Goal: Task Accomplishment & Management: Use online tool/utility

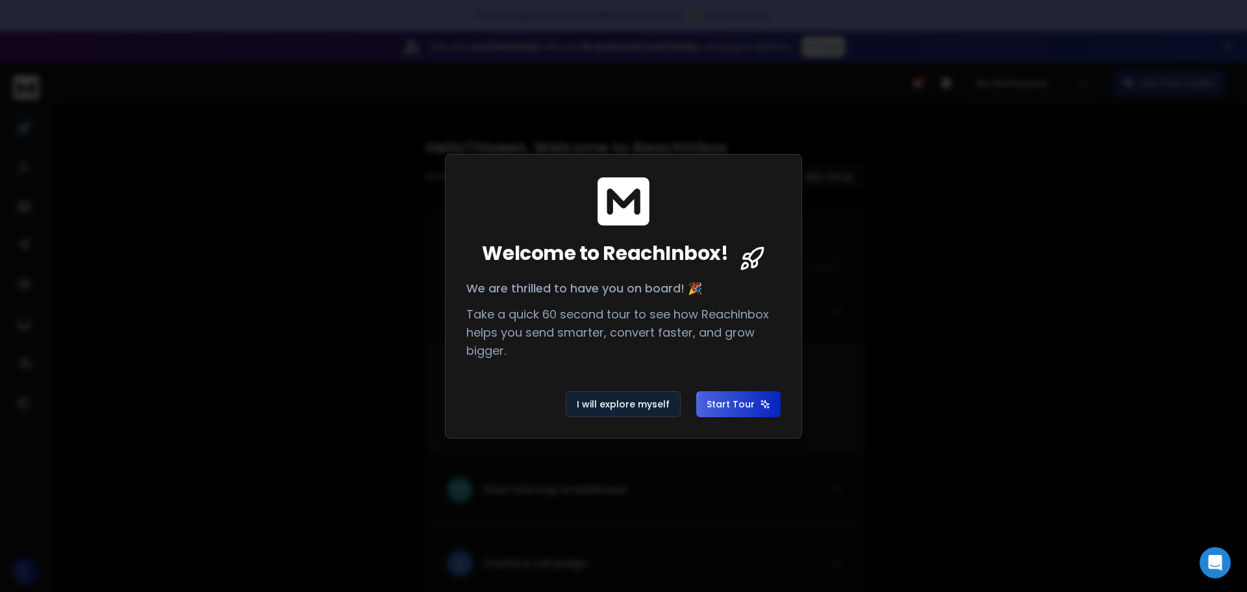
click at [625, 408] on button "I will explore myself" at bounding box center [623, 404] width 115 height 26
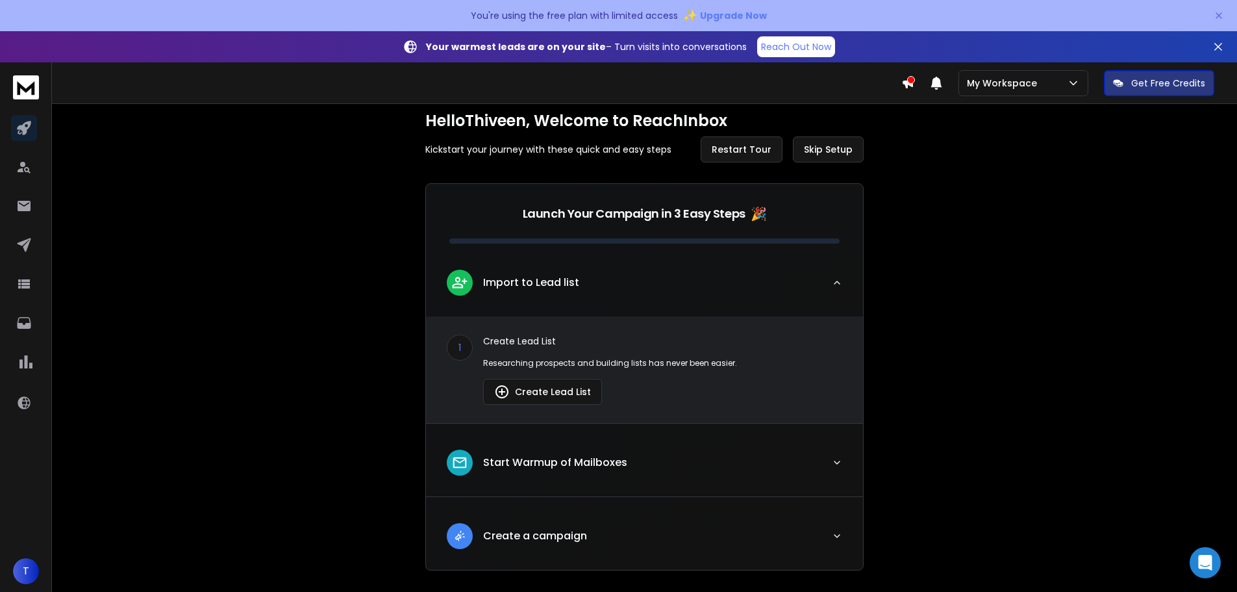
scroll to position [40, 0]
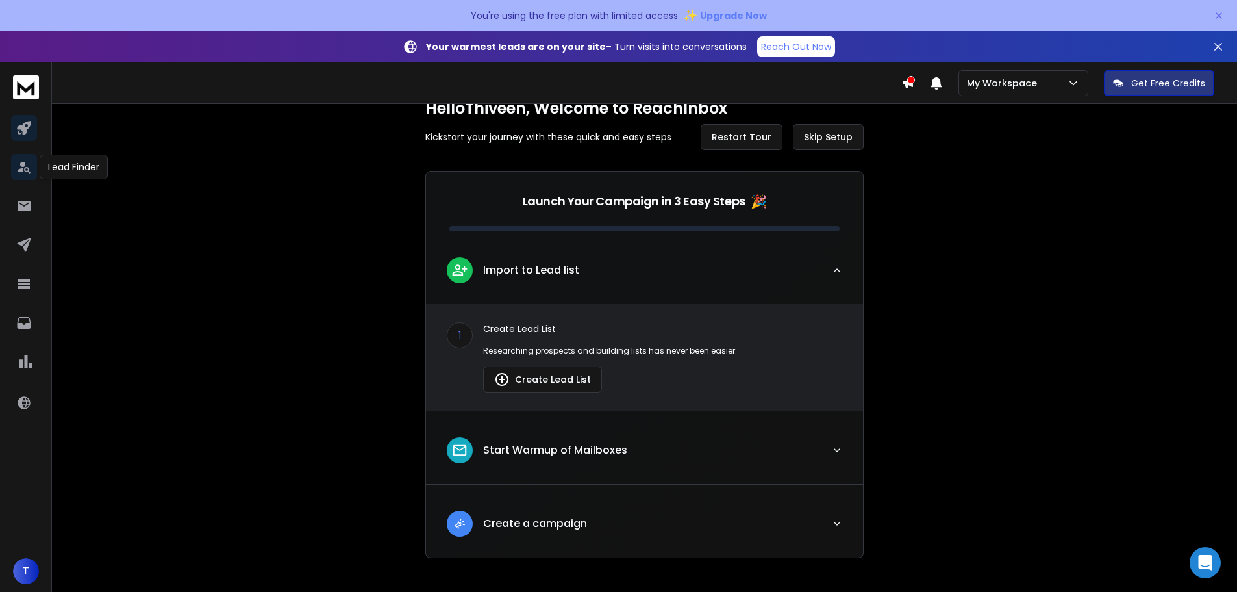
click at [19, 164] on icon at bounding box center [24, 167] width 16 height 16
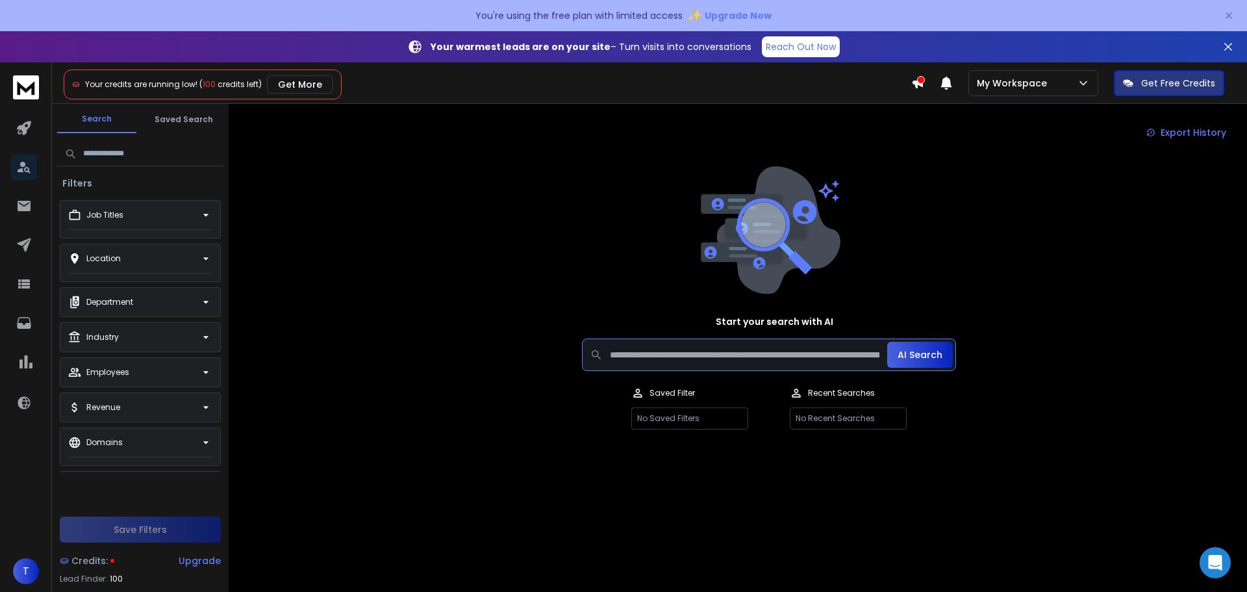
click at [127, 216] on div "Job Titles" at bounding box center [140, 214] width 144 height 13
click at [114, 158] on input at bounding box center [140, 153] width 166 height 26
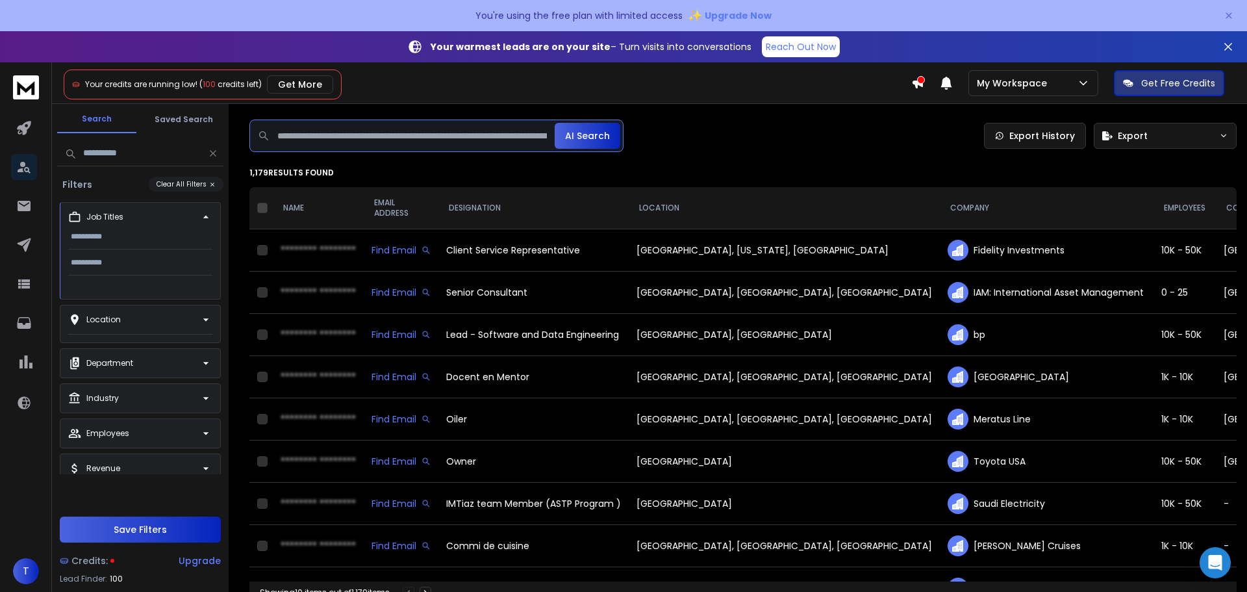
drag, startPoint x: 98, startPoint y: 151, endPoint x: 121, endPoint y: 159, distance: 24.9
click at [97, 151] on input "**********" at bounding box center [140, 153] width 166 height 26
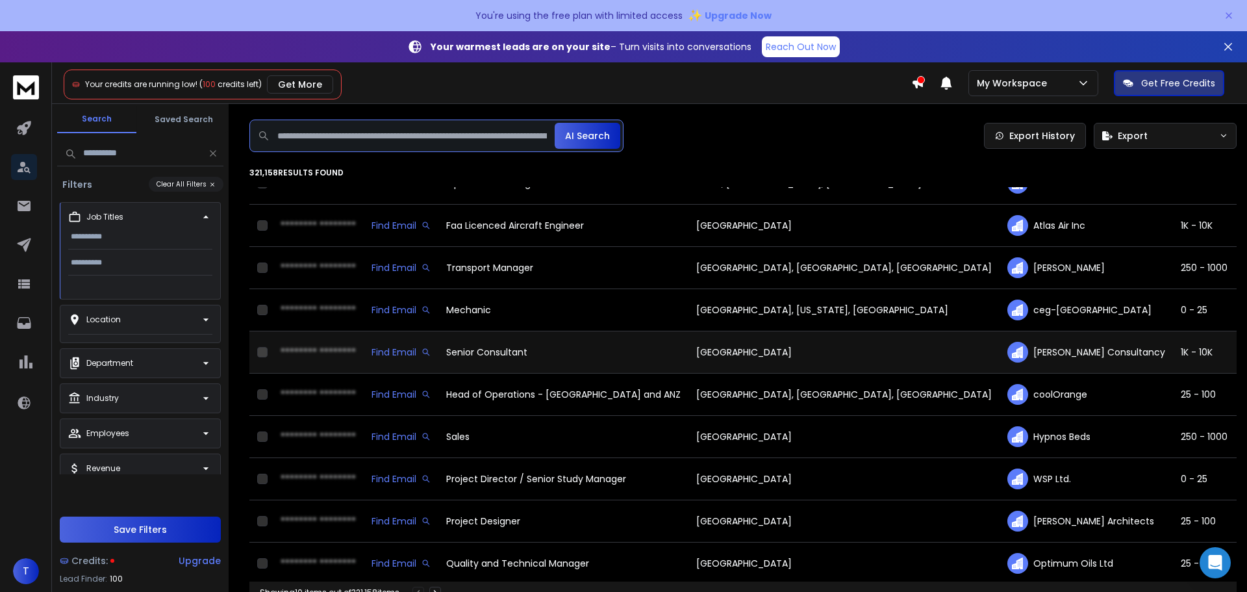
scroll to position [77, 0]
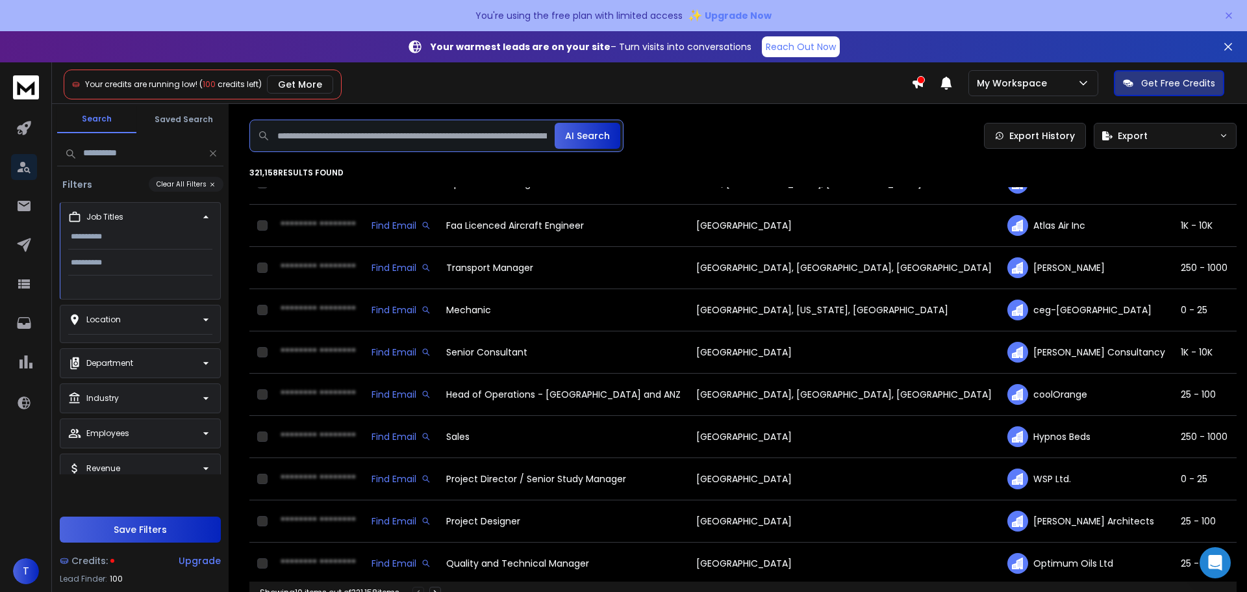
type input "**********"
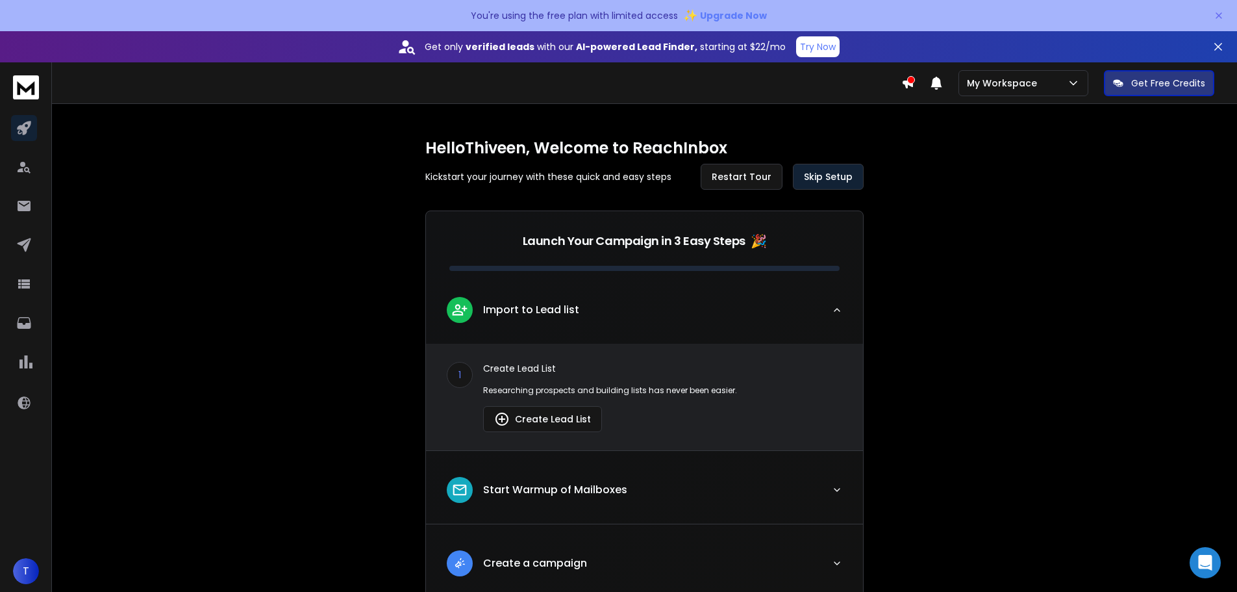
click at [836, 174] on span "Skip Setup" at bounding box center [828, 176] width 49 height 13
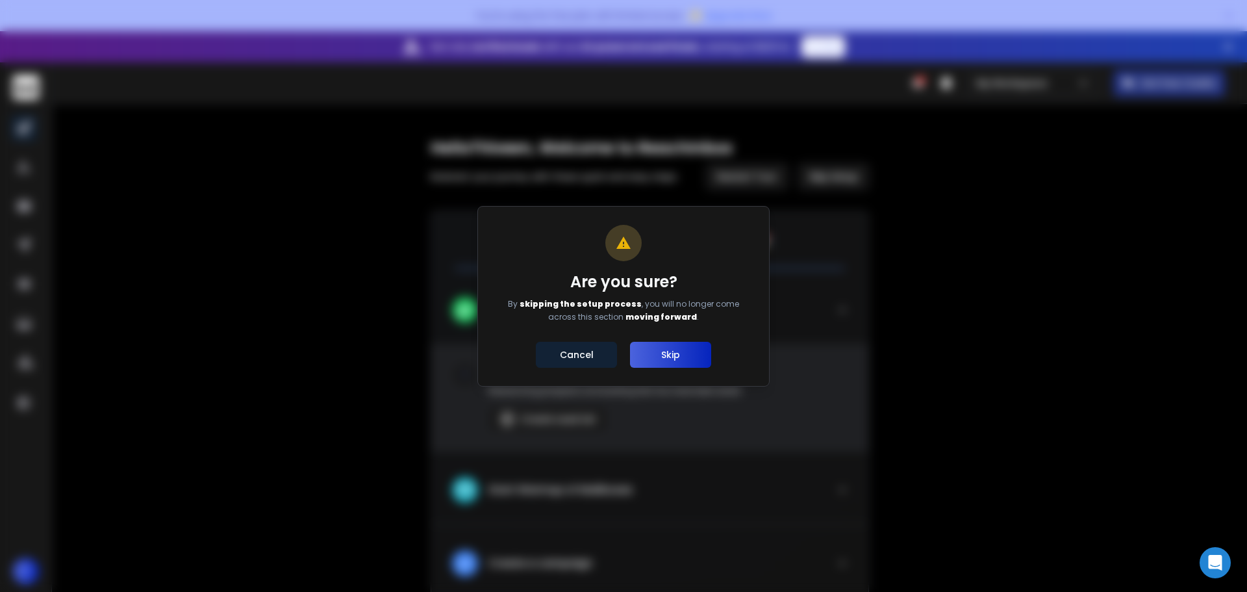
click at [676, 345] on button "Skip" at bounding box center [670, 355] width 81 height 26
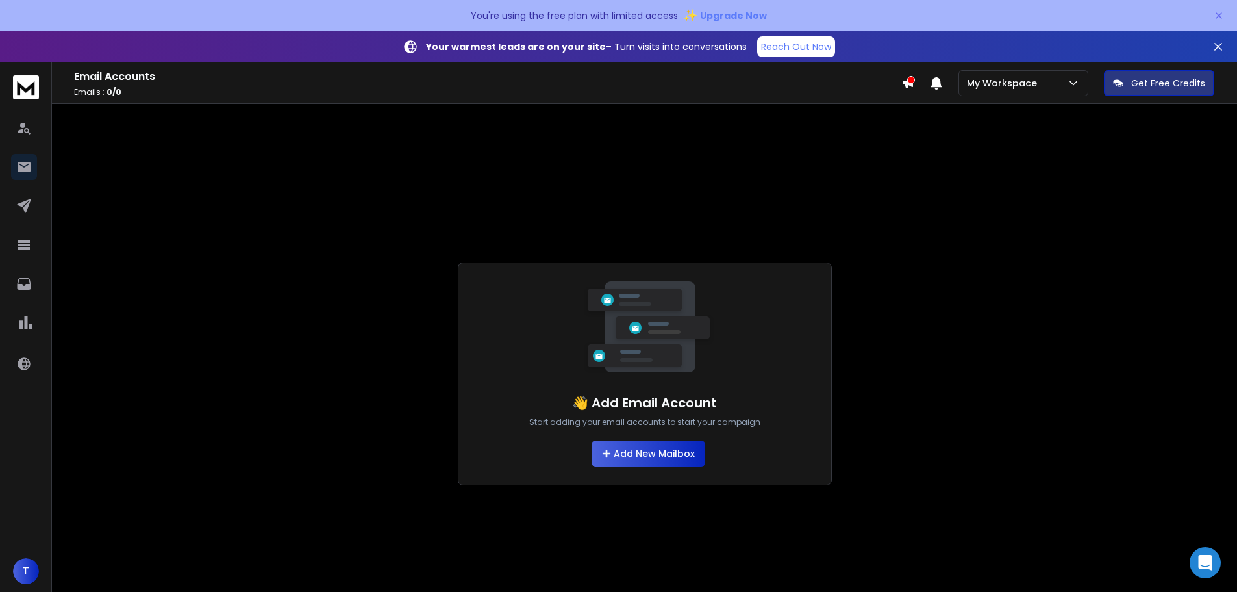
click at [1219, 50] on icon at bounding box center [1218, 47] width 12 height 12
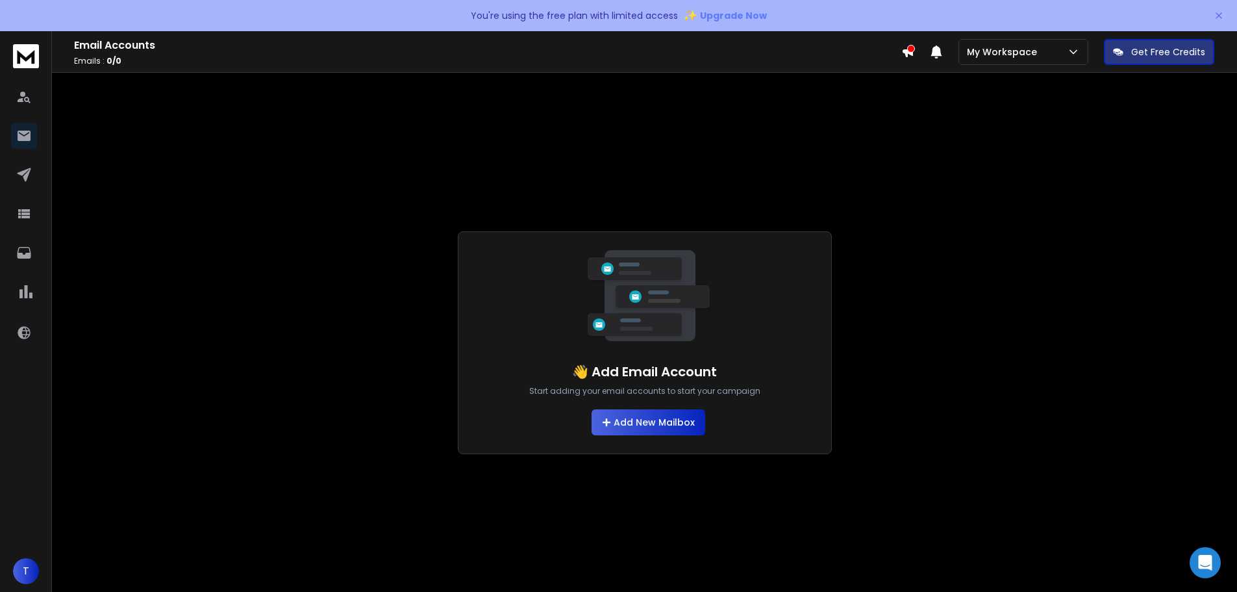
click at [1213, 16] on div "You're using the free plan with limited access ✨ Upgrade Now" at bounding box center [618, 15] width 1237 height 31
click at [1214, 19] on icon "Close notification" at bounding box center [1219, 15] width 10 height 10
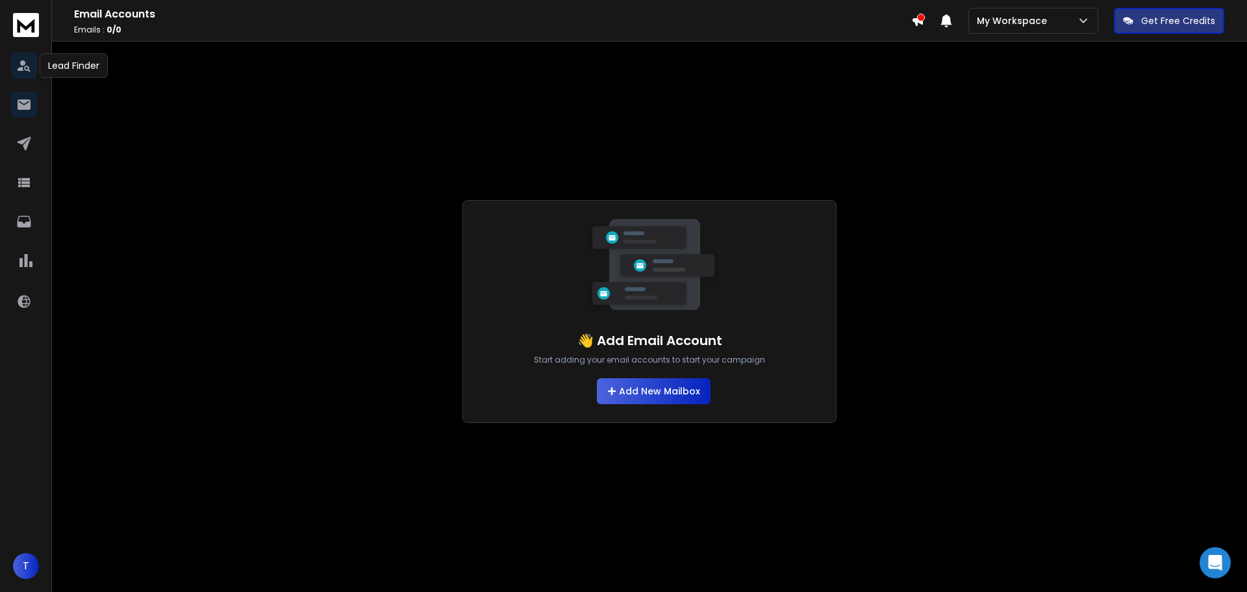
click at [23, 72] on icon at bounding box center [24, 66] width 16 height 16
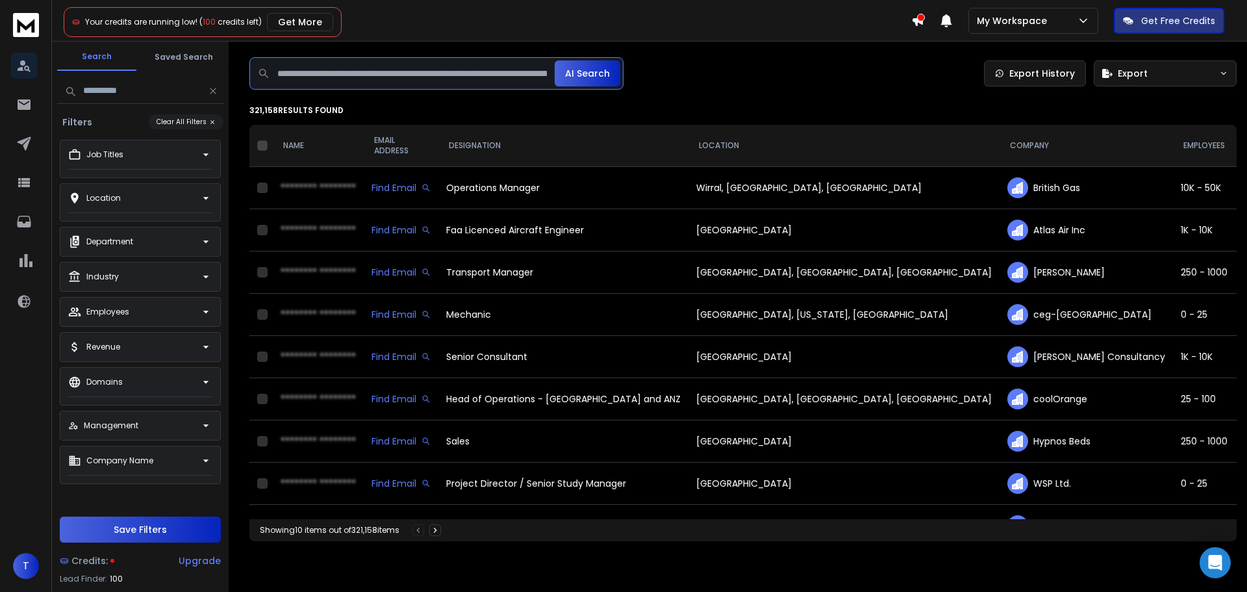
click at [116, 195] on p "Location" at bounding box center [103, 198] width 34 height 10
click at [140, 280] on div "Industry" at bounding box center [140, 276] width 144 height 13
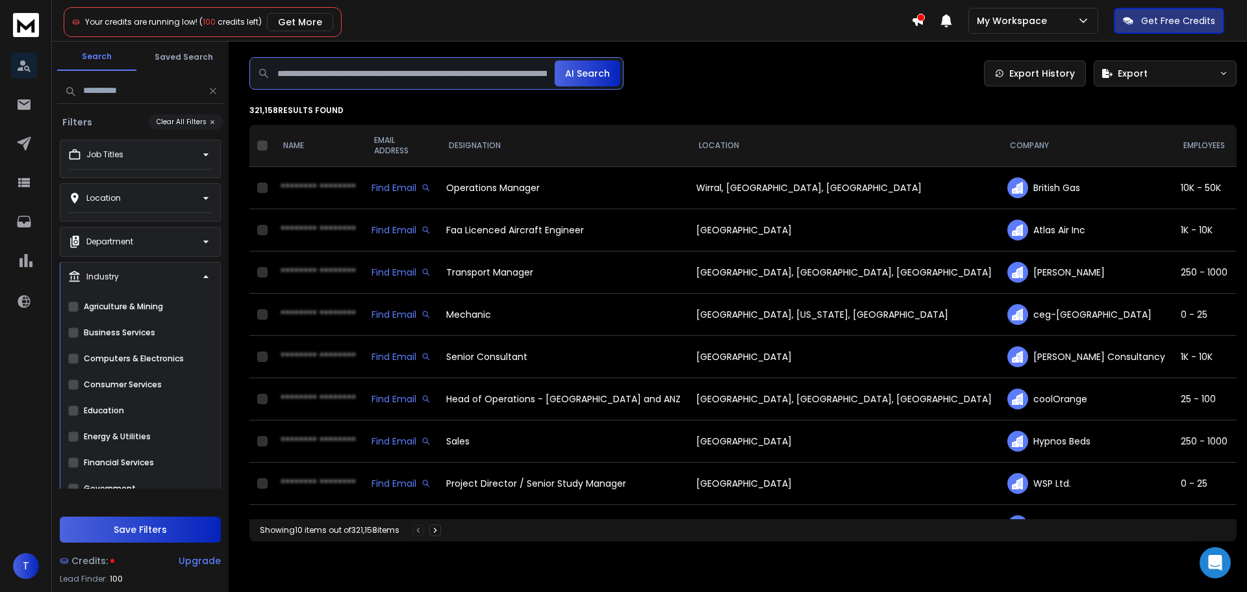
click at [137, 274] on div "Industry" at bounding box center [140, 276] width 144 height 13
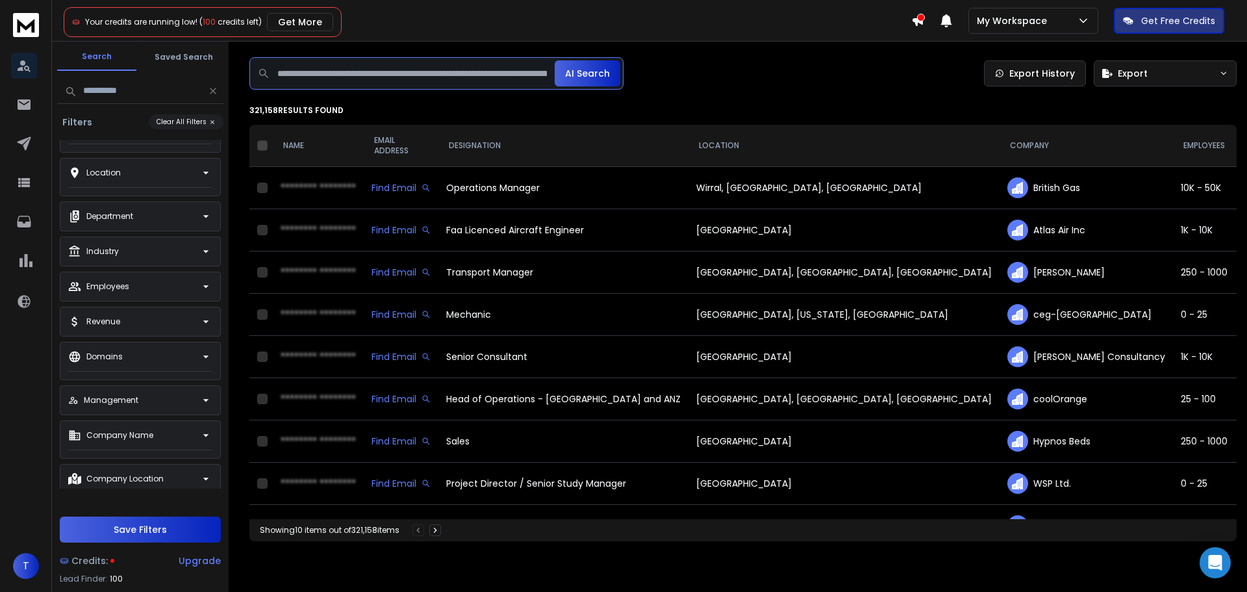
scroll to position [39, 0]
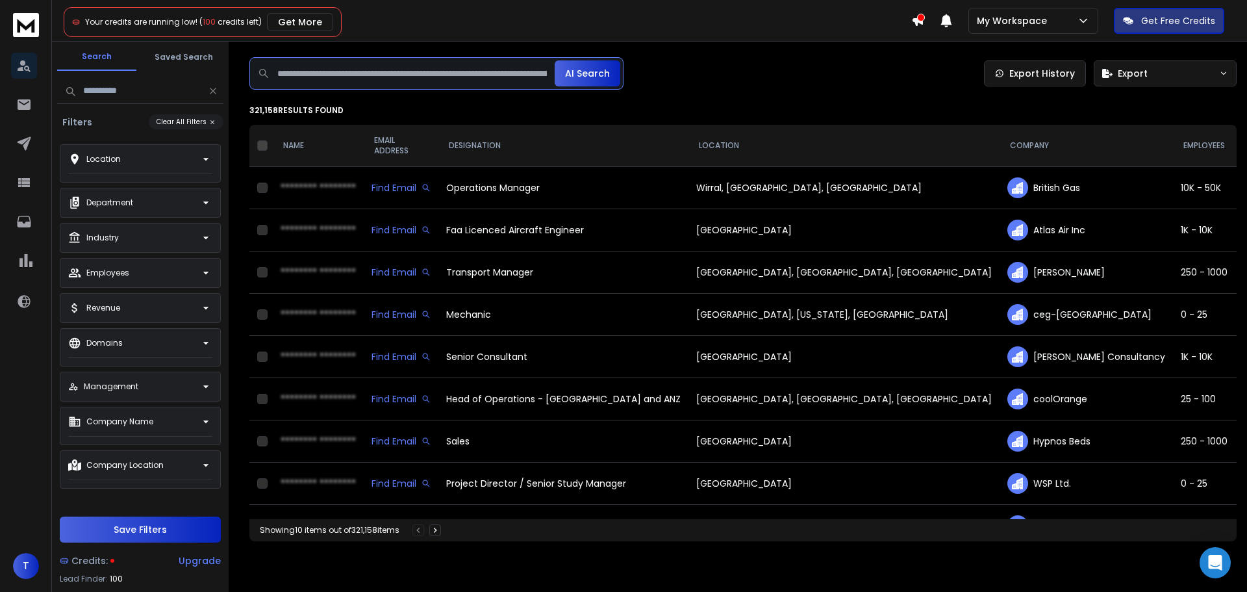
click at [132, 423] on p "Company Name" at bounding box center [119, 421] width 67 height 10
click at [129, 447] on input at bounding box center [140, 441] width 144 height 26
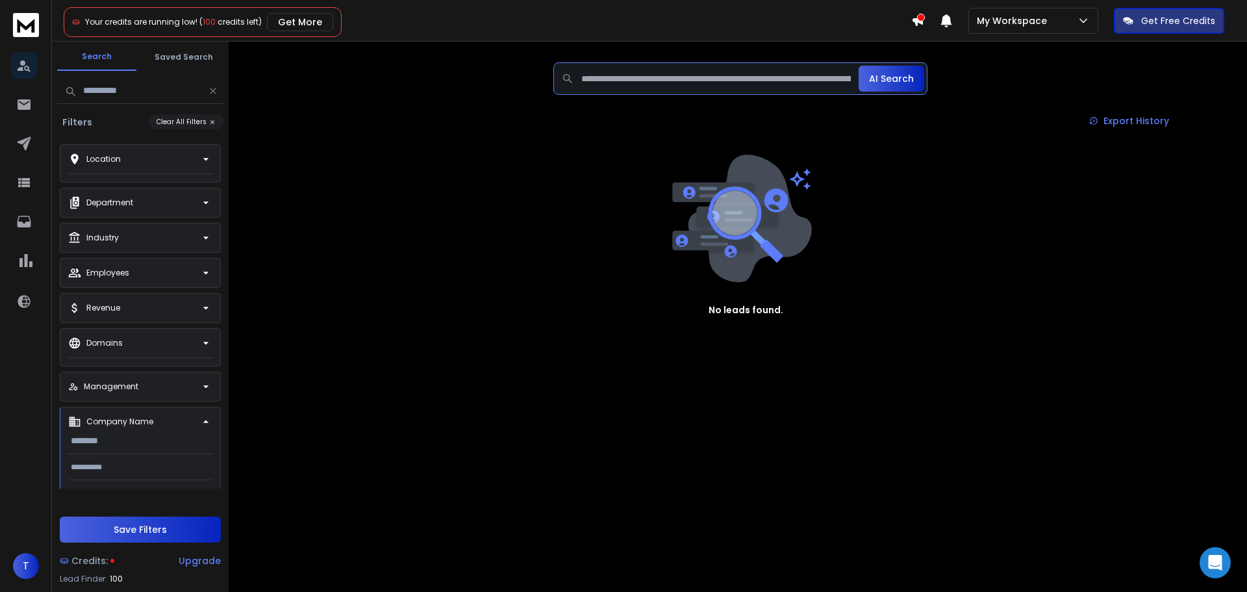
type input "********"
click at [142, 531] on button "Save Filters" at bounding box center [140, 529] width 161 height 26
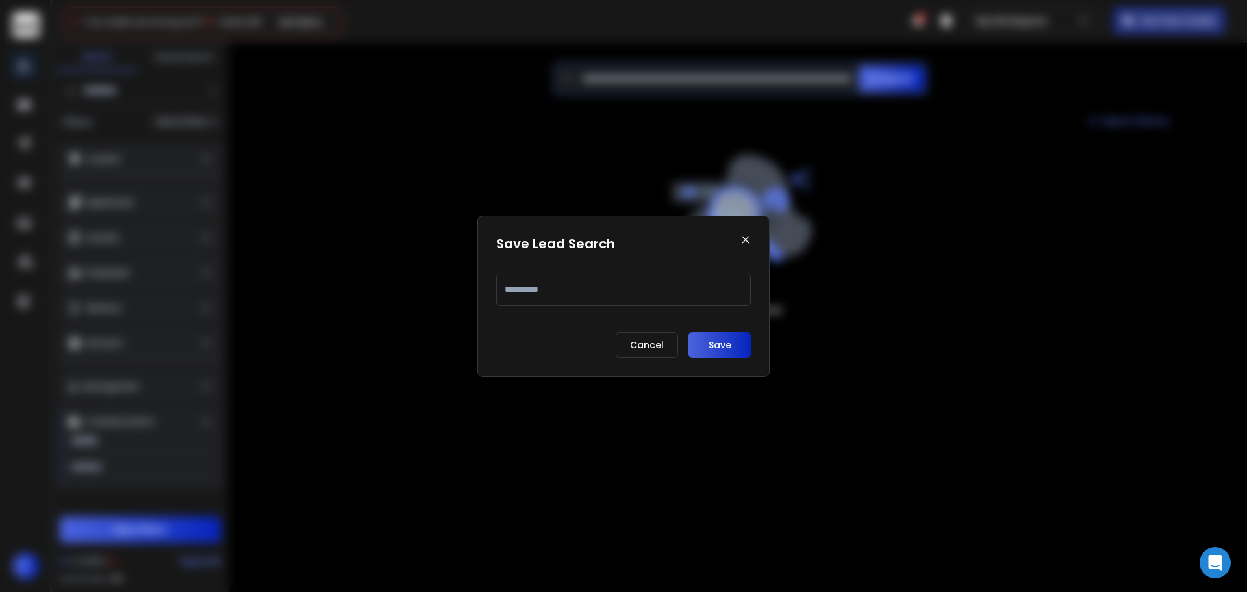
click at [711, 342] on button "Save" at bounding box center [719, 345] width 62 height 26
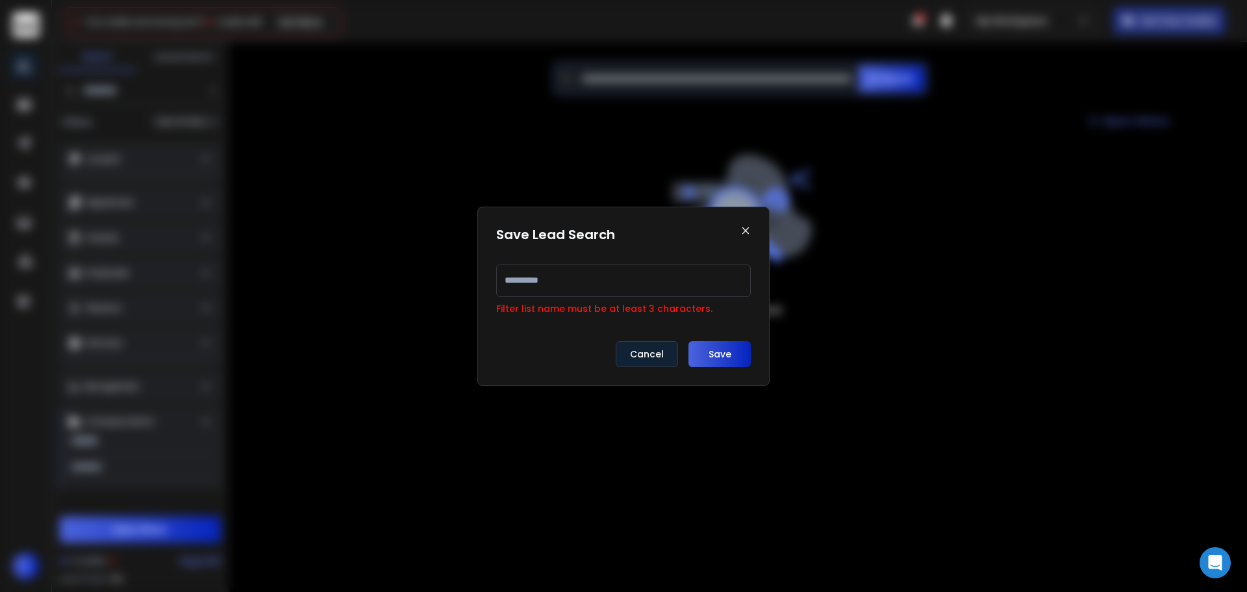
click at [666, 356] on button "Cancel" at bounding box center [647, 354] width 62 height 26
